Goal: Navigation & Orientation: Understand site structure

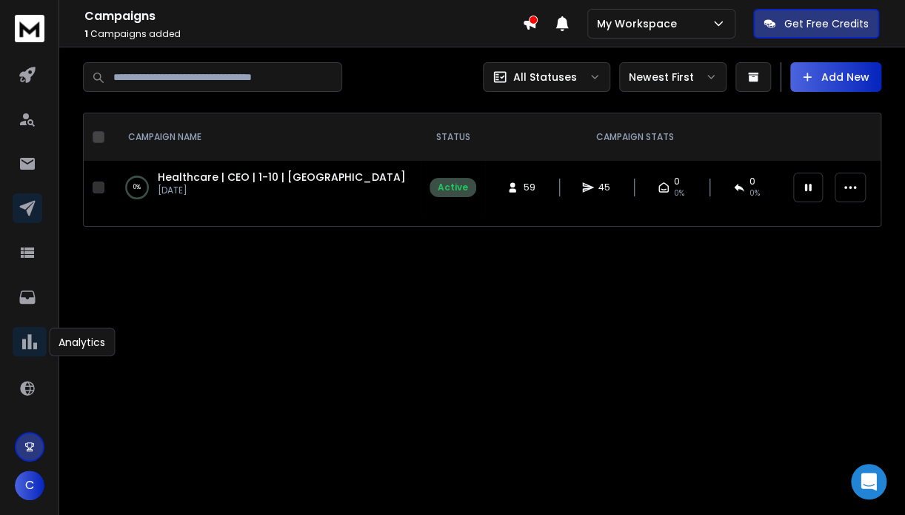
click at [21, 349] on icon at bounding box center [30, 341] width 22 height 22
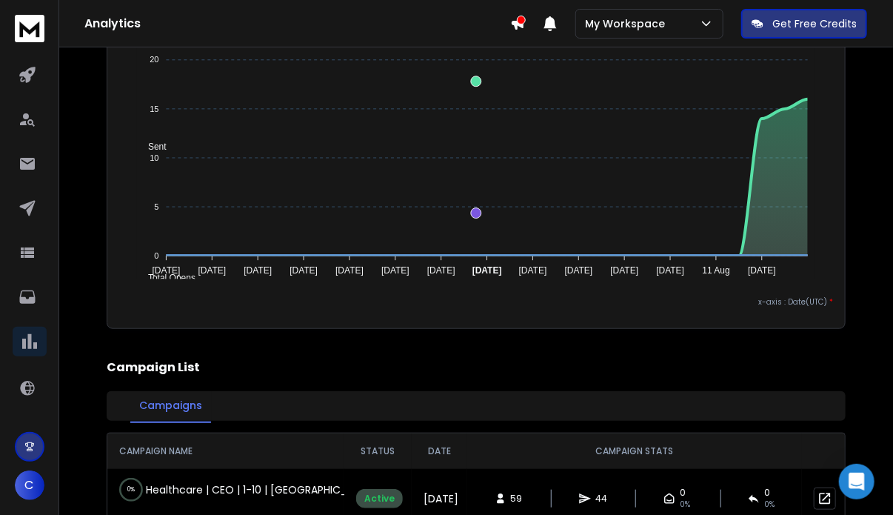
scroll to position [333, 0]
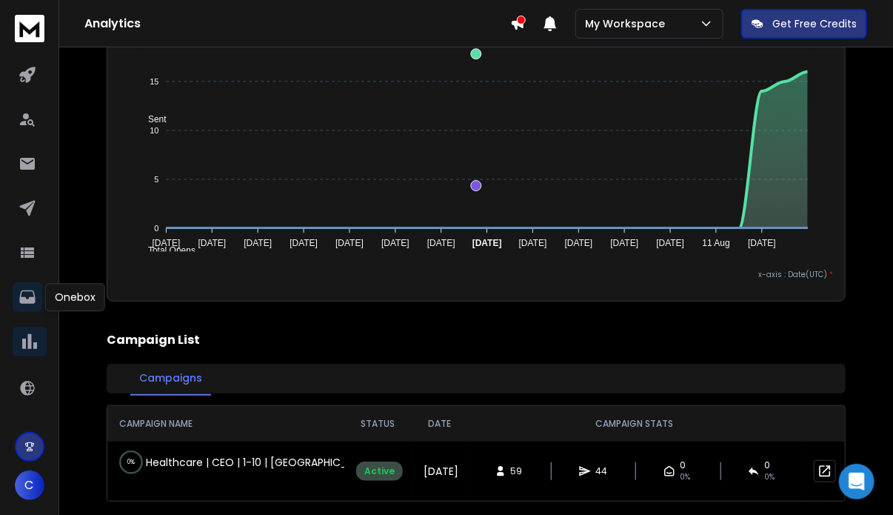
click at [24, 295] on icon at bounding box center [28, 297] width 18 height 18
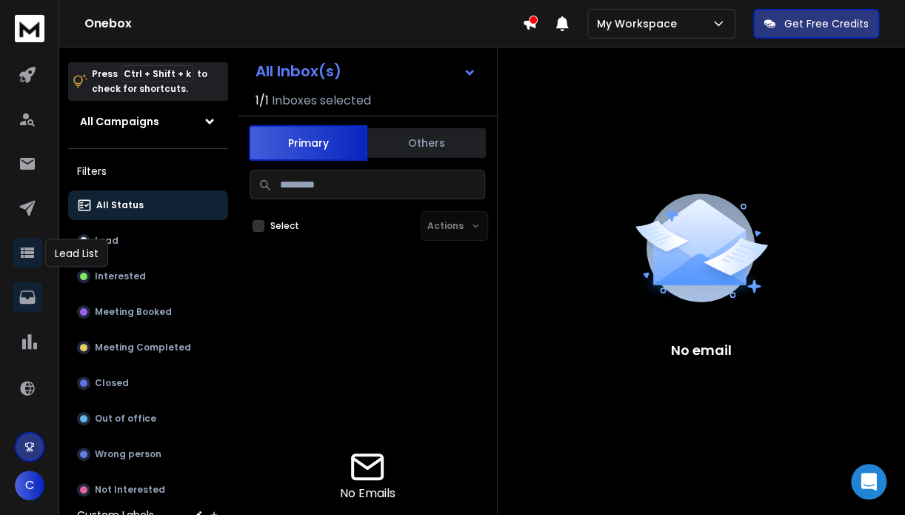
click at [22, 248] on icon at bounding box center [27, 252] width 13 height 10
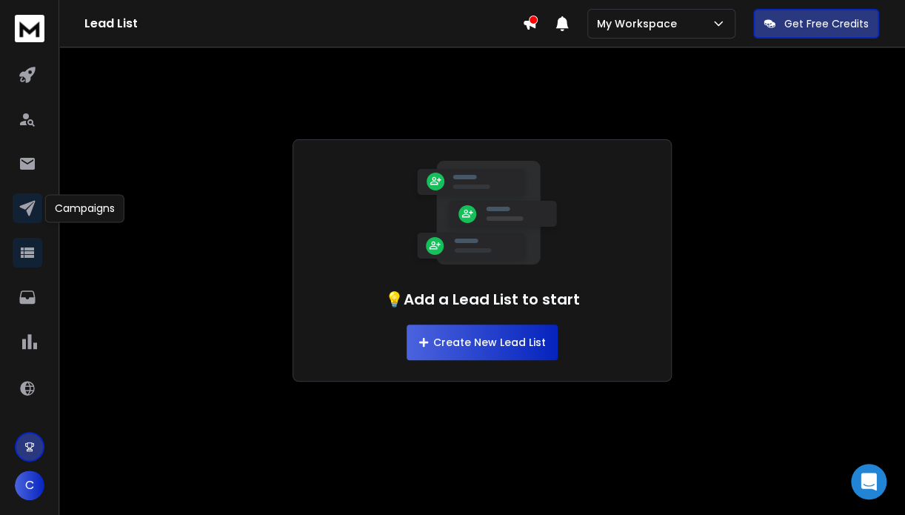
click at [28, 193] on link at bounding box center [28, 208] width 30 height 30
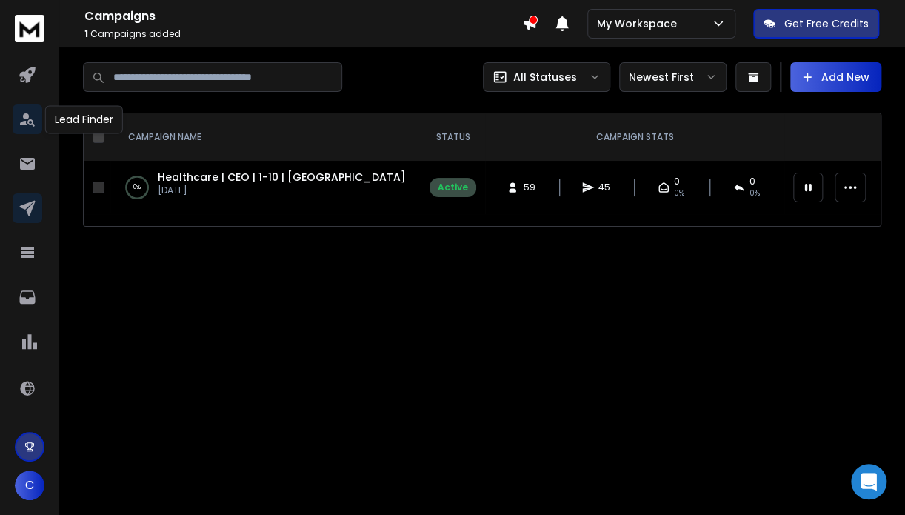
click at [25, 109] on link at bounding box center [28, 119] width 30 height 30
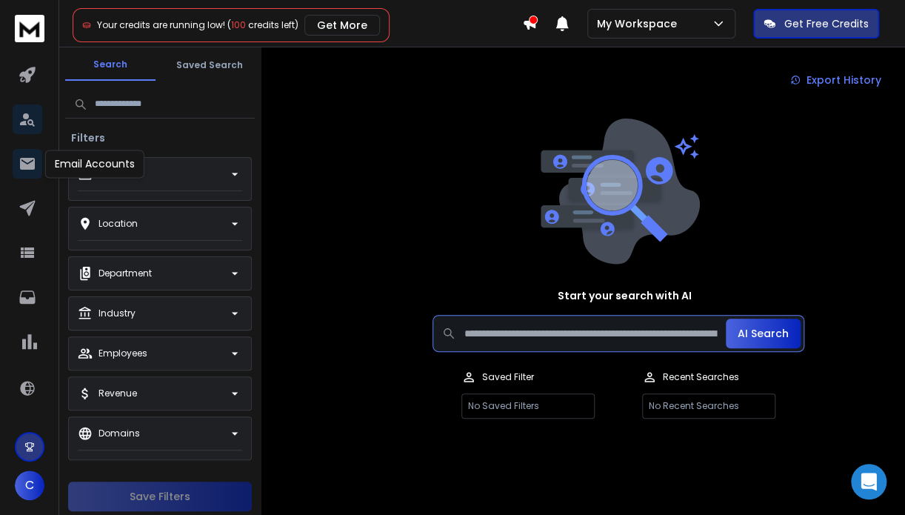
click at [29, 161] on icon at bounding box center [27, 164] width 15 height 12
